Goal: Task Accomplishment & Management: Use online tool/utility

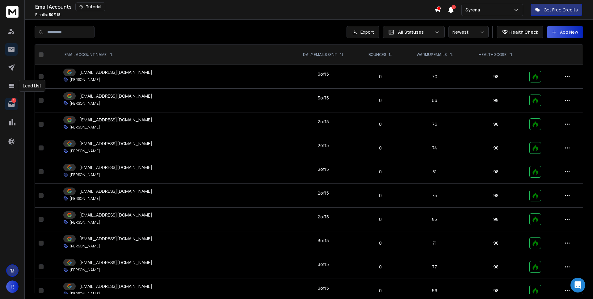
click at [12, 100] on p "1" at bounding box center [13, 100] width 5 height 5
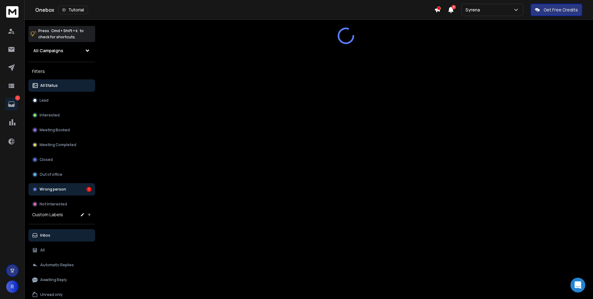
click at [53, 189] on p "Wrong person" at bounding box center [53, 189] width 27 height 5
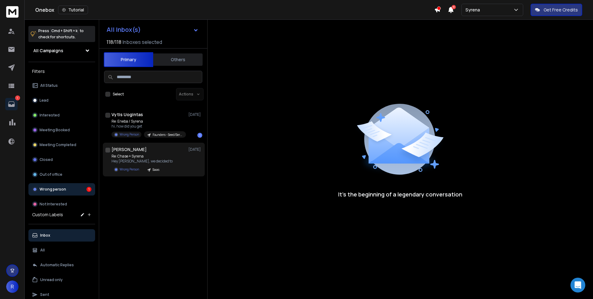
click at [148, 148] on div "[PERSON_NAME] [DATE]" at bounding box center [156, 149] width 91 height 6
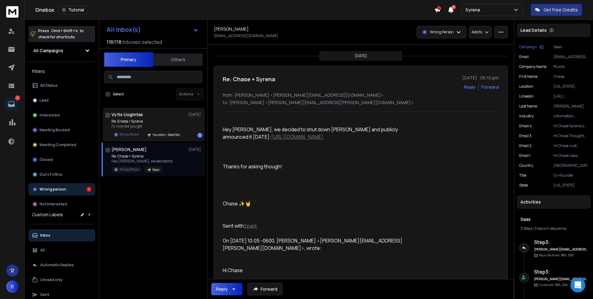
click at [157, 120] on p "Re: Eneba / Syrena" at bounding box center [148, 121] width 74 height 5
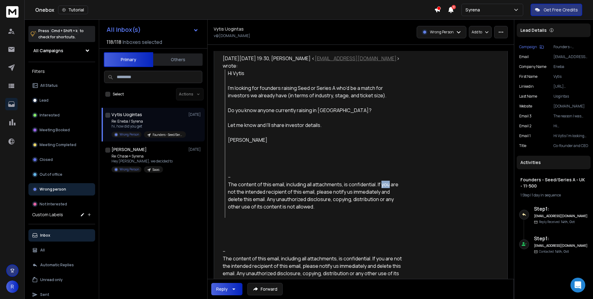
scroll to position [177, 0]
click at [324, 188] on font "The content of this email, including all attachments, is confidential. If you a…" at bounding box center [313, 195] width 171 height 29
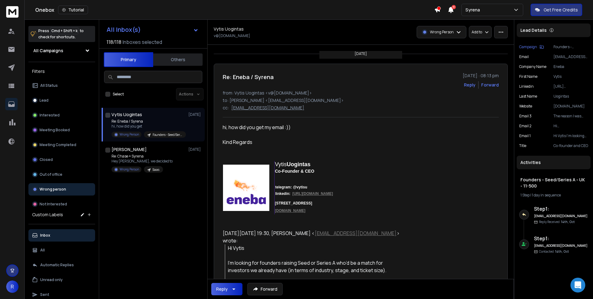
scroll to position [0, 0]
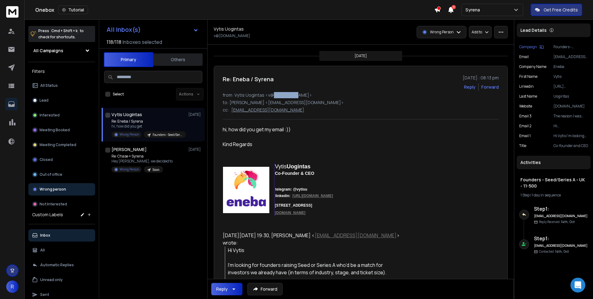
drag, startPoint x: 324, startPoint y: 188, endPoint x: 294, endPoint y: 96, distance: 96.5
click at [294, 96] on p "from: Vytis Uogintas <v@[DOMAIN_NAME]>" at bounding box center [361, 95] width 276 height 6
click at [48, 111] on button "Interested" at bounding box center [61, 115] width 67 height 12
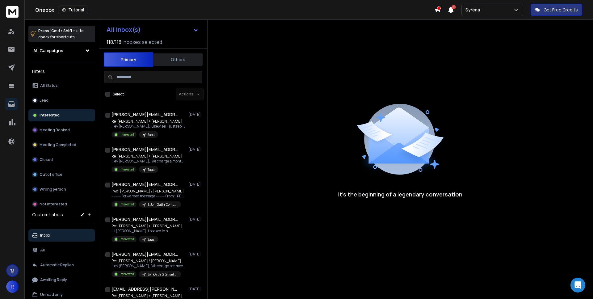
click at [47, 42] on div "Press Cmd + Shift + k to check for shortcuts. All Campaigns All Campaigns" at bounding box center [61, 39] width 67 height 33
click at [16, 33] on link at bounding box center [11, 31] width 12 height 12
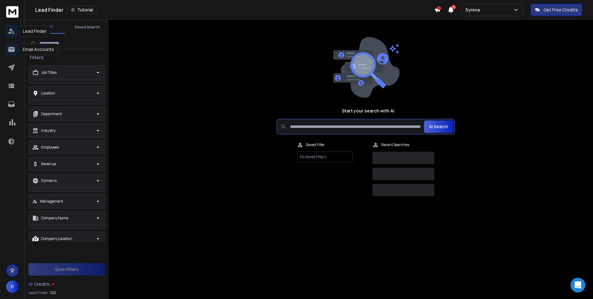
click at [15, 45] on link at bounding box center [11, 49] width 12 height 12
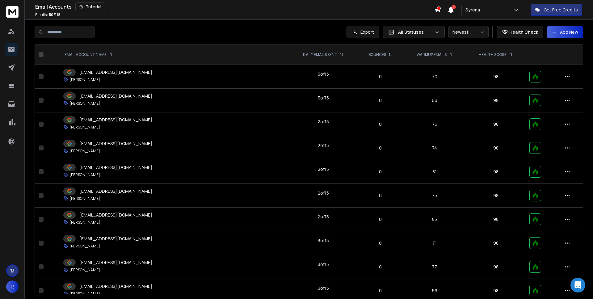
click at [14, 60] on div at bounding box center [12, 87] width 14 height 125
click at [13, 65] on icon at bounding box center [11, 68] width 6 height 6
